Goal: Information Seeking & Learning: Check status

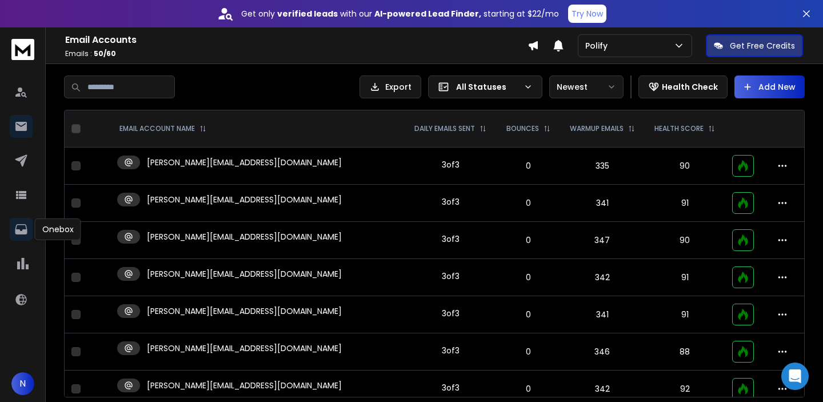
click at [24, 230] on icon at bounding box center [21, 229] width 12 height 10
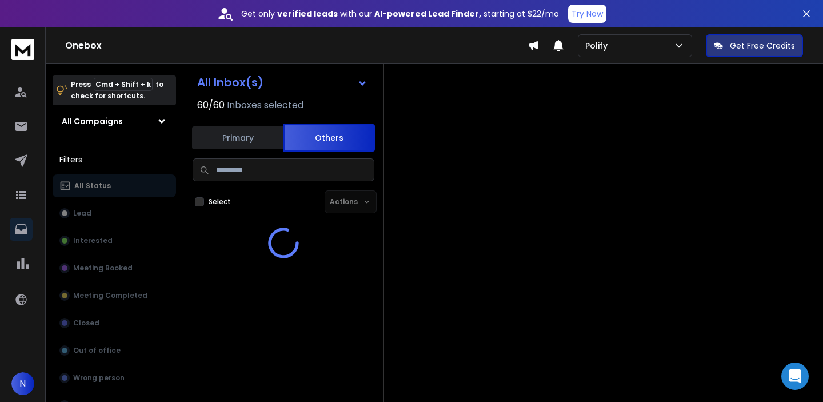
click at [333, 138] on button "Others" at bounding box center [328, 137] width 91 height 27
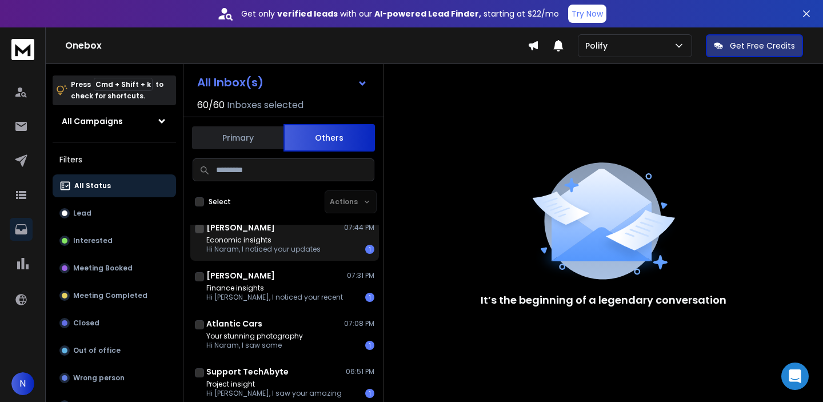
scroll to position [9, 0]
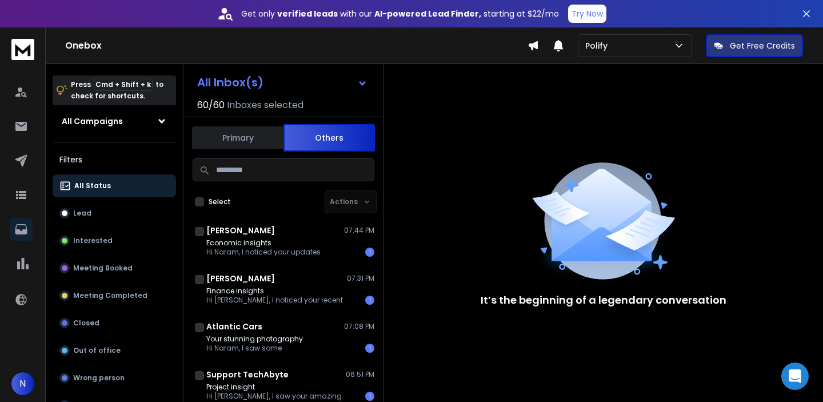
click at [253, 145] on button "Primary" at bounding box center [237, 137] width 91 height 25
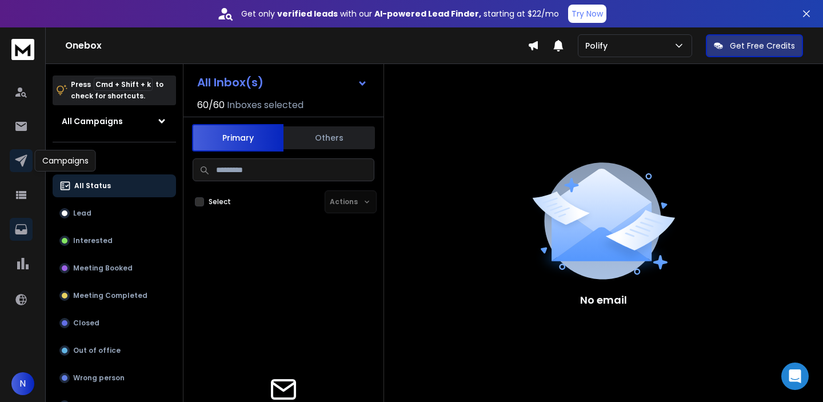
click at [16, 166] on icon at bounding box center [21, 161] width 14 height 14
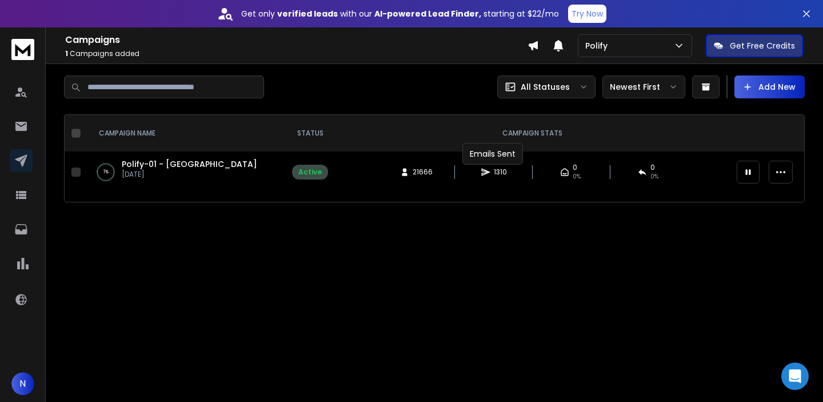
click at [487, 168] on icon at bounding box center [486, 172] width 10 height 10
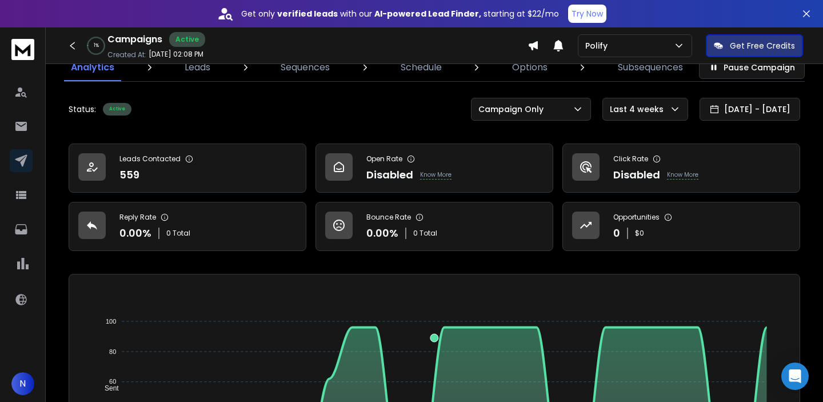
scroll to position [43, 0]
click at [436, 174] on p "Know More" at bounding box center [435, 174] width 31 height 9
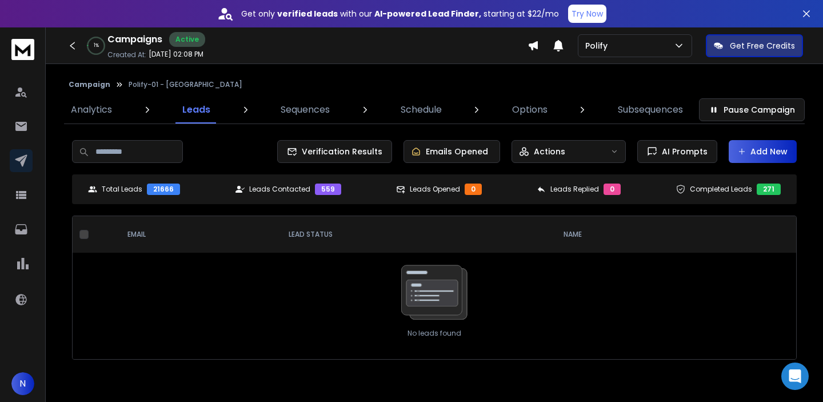
click at [31, 46] on img at bounding box center [22, 49] width 23 height 21
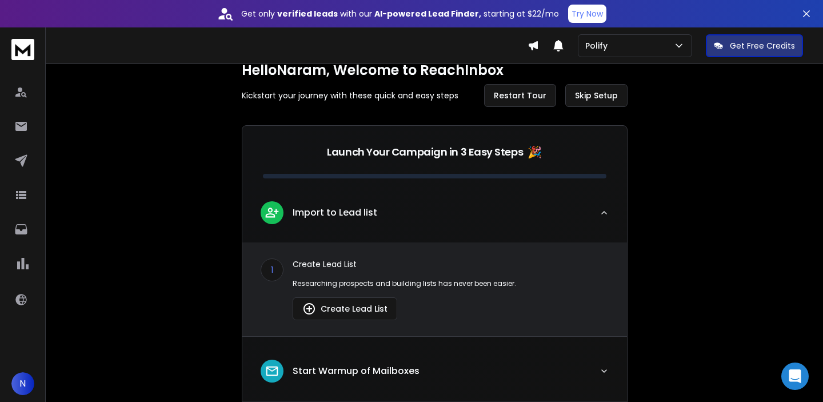
scroll to position [126, 0]
